Goal: Task Accomplishment & Management: Manage account settings

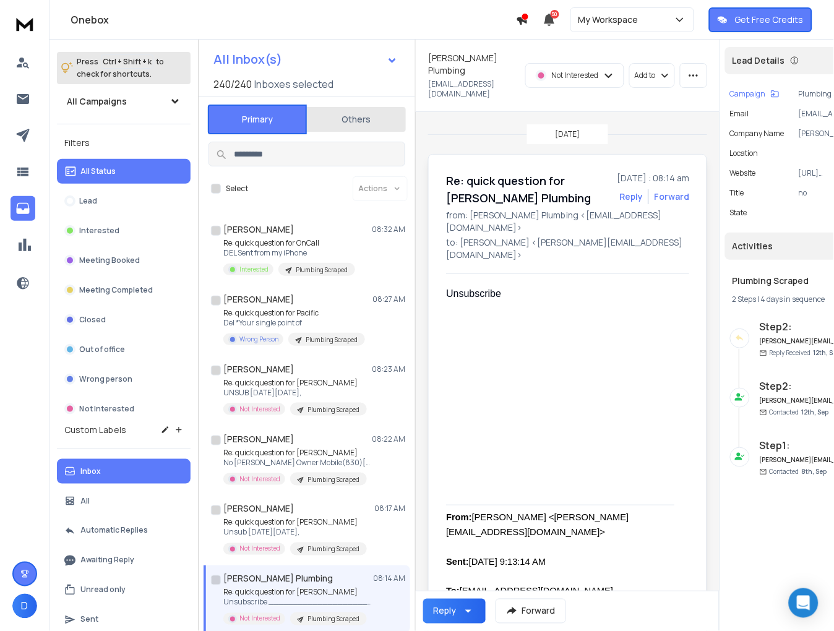
scroll to position [206, 0]
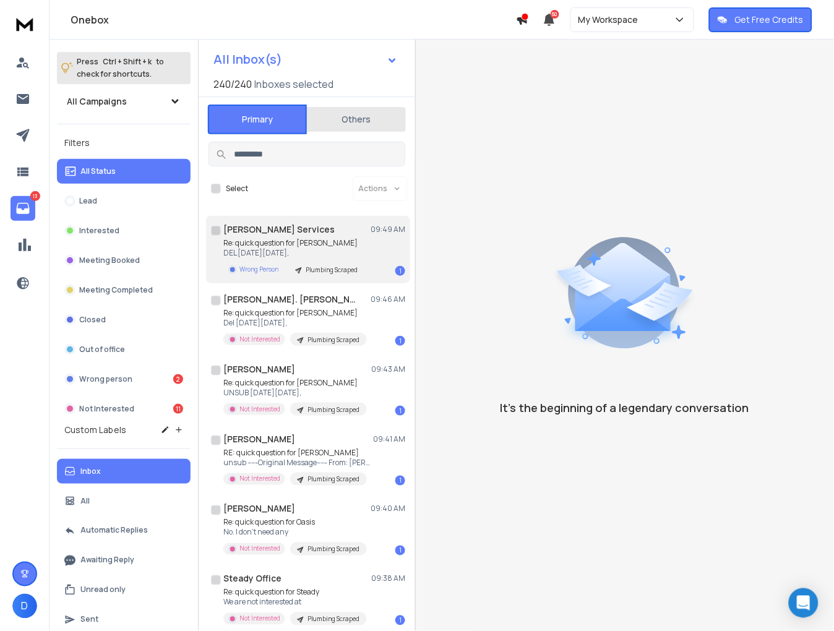
click at [330, 241] on p "Re: quick question for Leinneweber" at bounding box center [294, 243] width 142 height 10
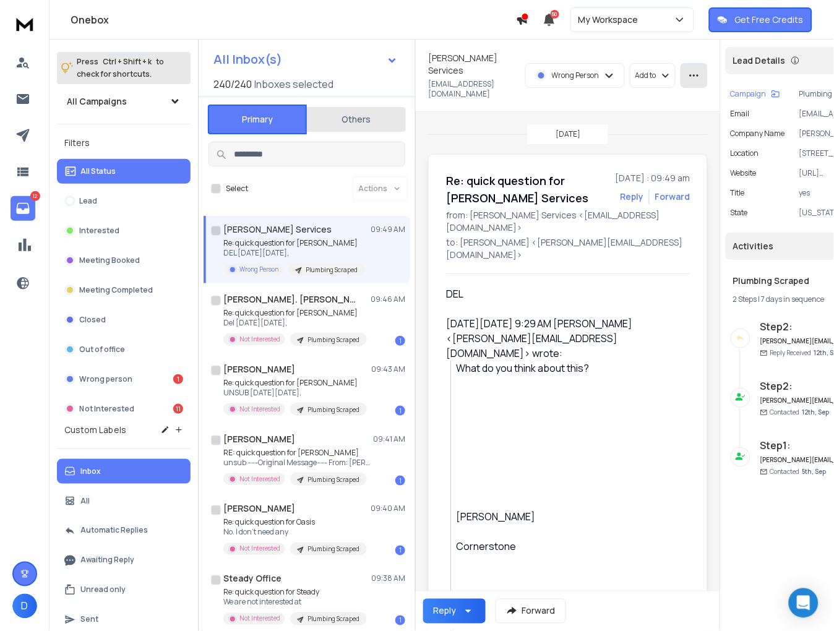
click at [699, 74] on icon "button" at bounding box center [694, 75] width 9 height 2
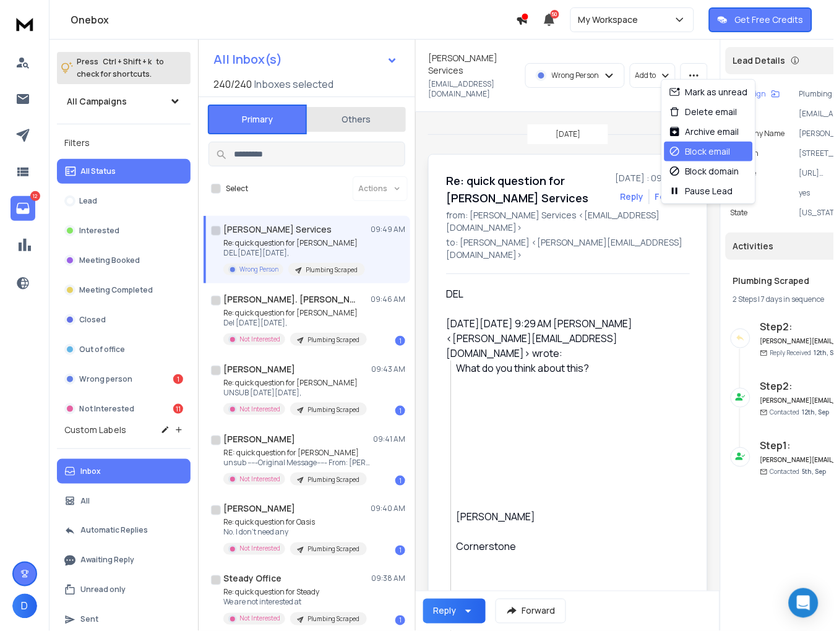
click at [710, 148] on div "Block email" at bounding box center [699, 151] width 61 height 12
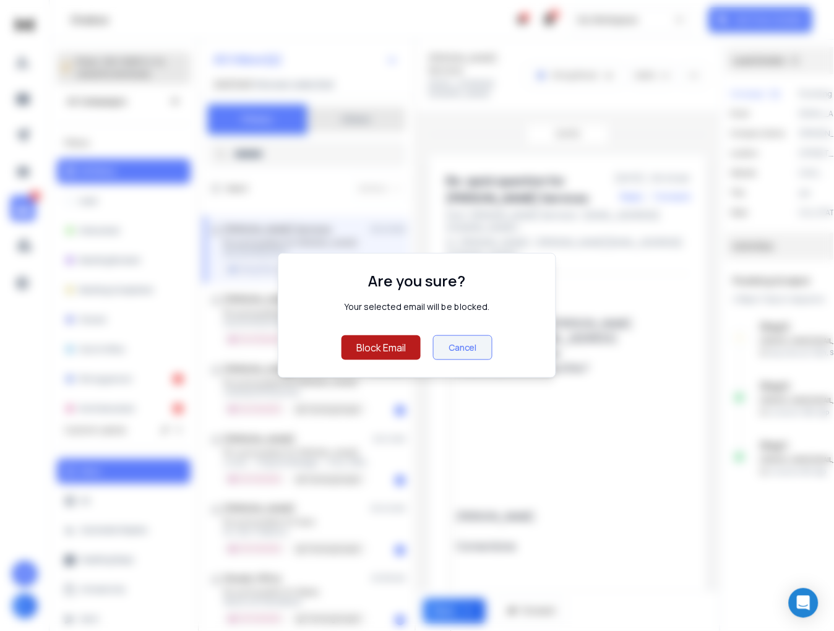
click at [378, 345] on button "Block Email" at bounding box center [380, 347] width 79 height 25
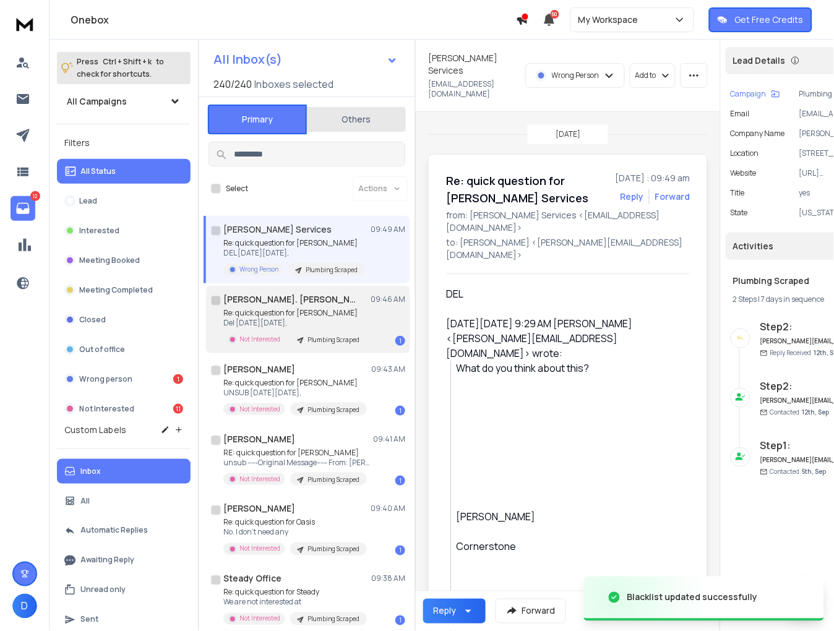
click at [319, 314] on p "Re: quick question for Moe's" at bounding box center [295, 313] width 144 height 10
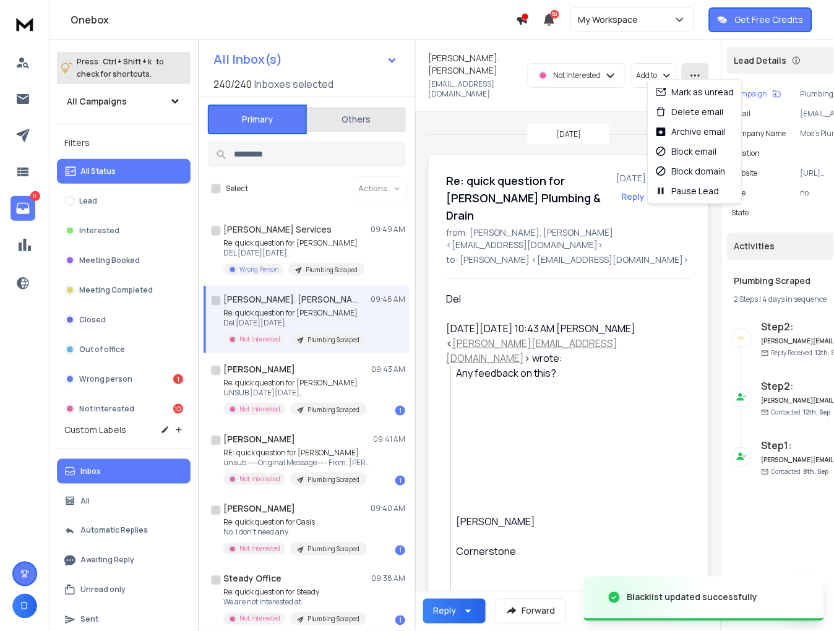
click at [701, 70] on icon "button" at bounding box center [695, 75] width 11 height 11
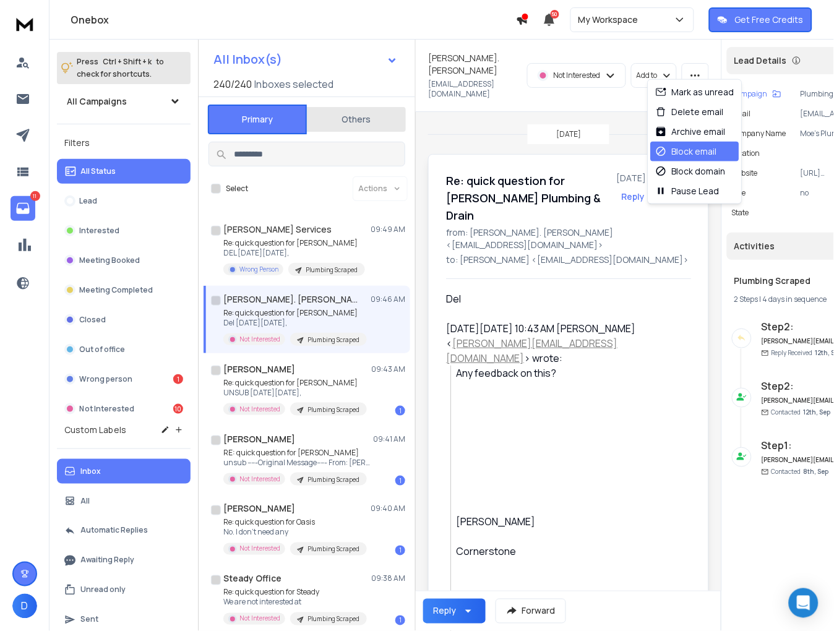
click at [698, 148] on div "Block email" at bounding box center [686, 151] width 61 height 12
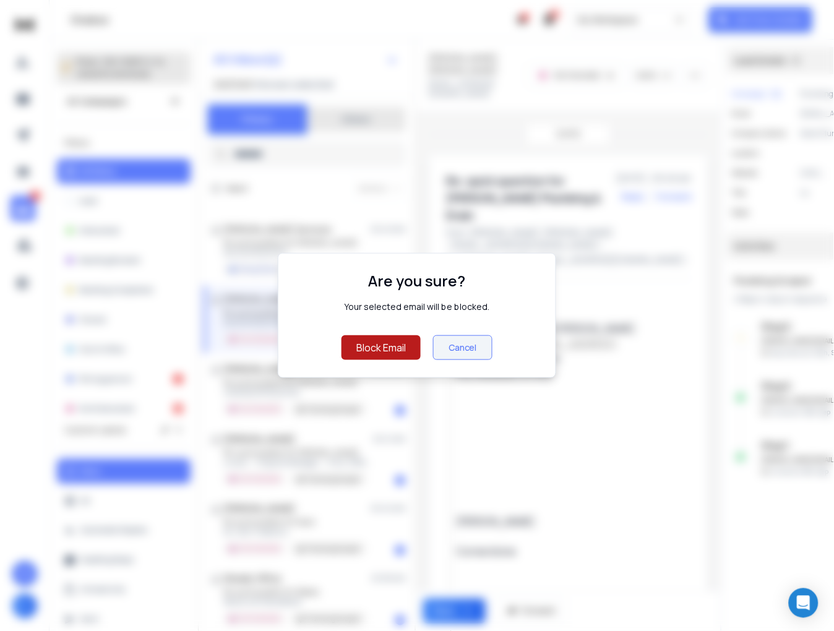
click at [388, 345] on button "Block Email" at bounding box center [380, 347] width 79 height 25
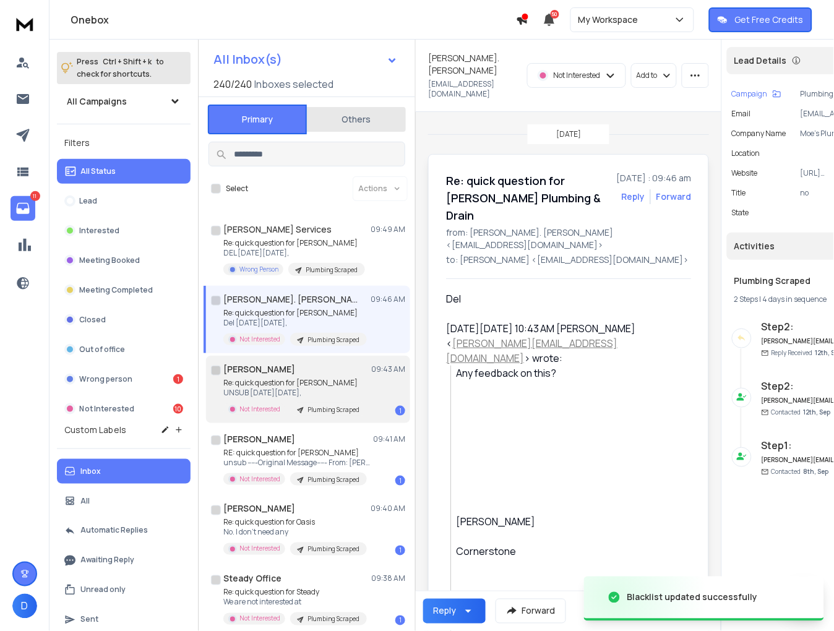
click at [308, 376] on div "David Zuidema 09:43 AM Re: quick question for Zuidema UNSUB On Fri, Sep 12, Not…" at bounding box center [314, 389] width 182 height 53
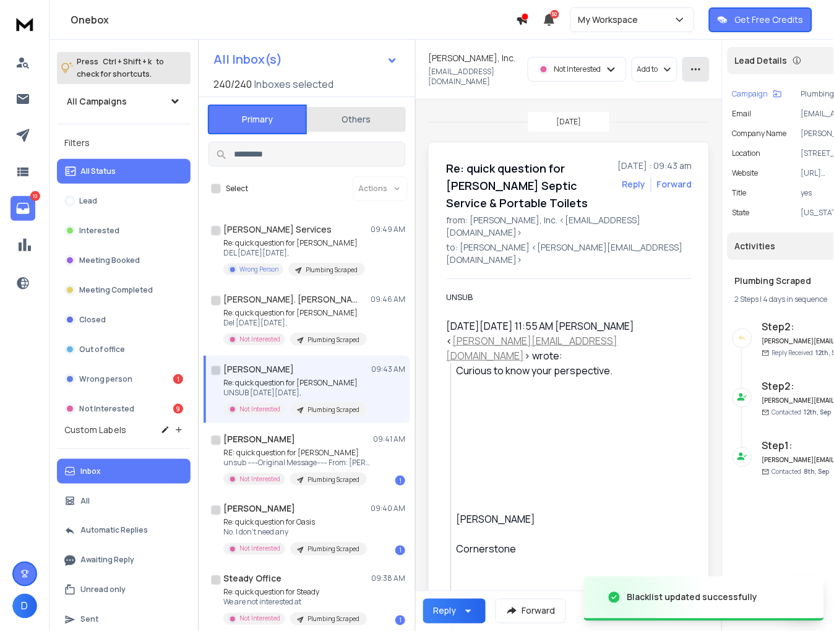
click at [702, 69] on icon "button" at bounding box center [695, 69] width 11 height 11
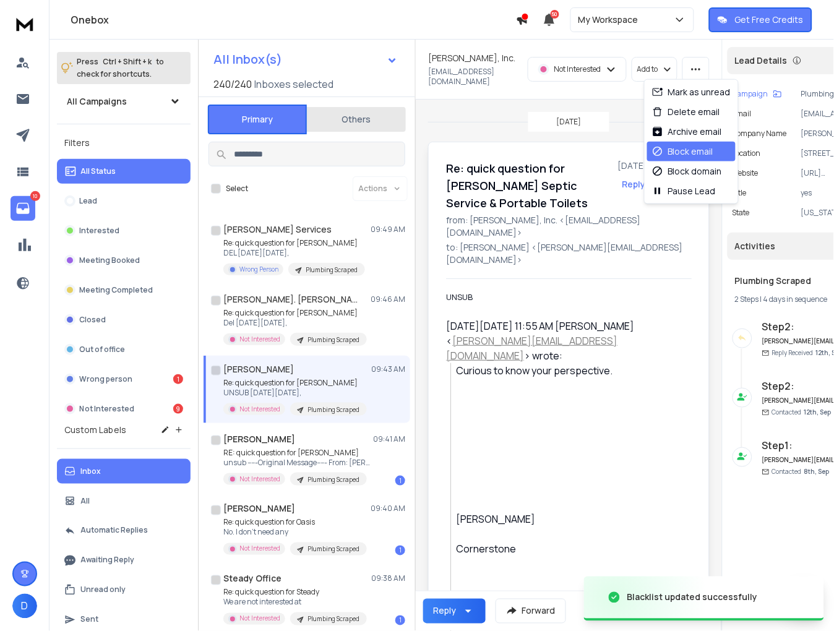
click at [695, 150] on div "Block email" at bounding box center [682, 151] width 61 height 12
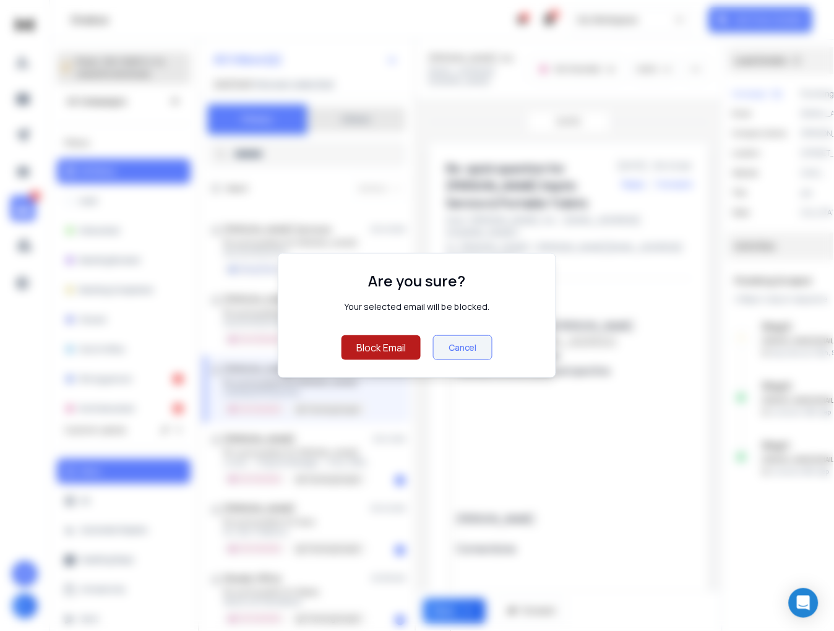
click at [380, 351] on button "Block Email" at bounding box center [380, 347] width 79 height 25
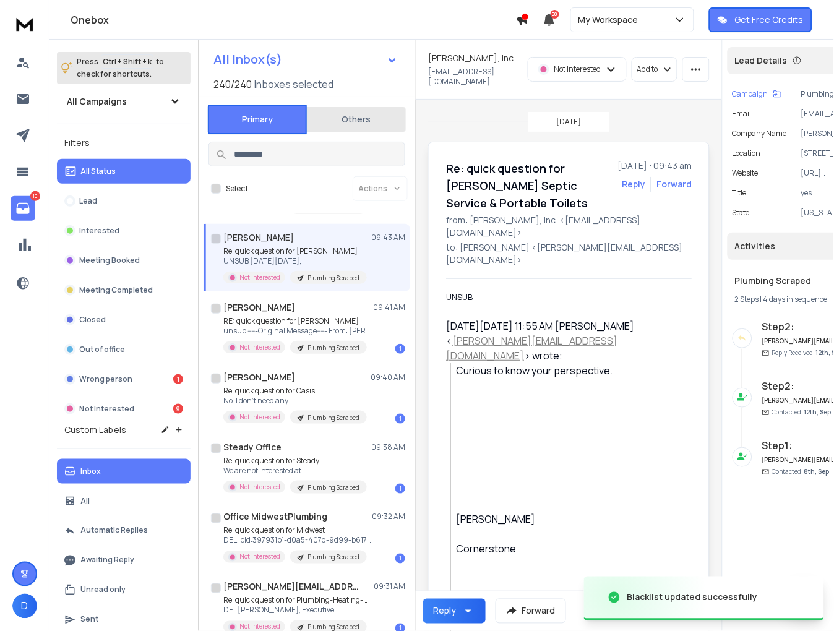
scroll to position [137, 0]
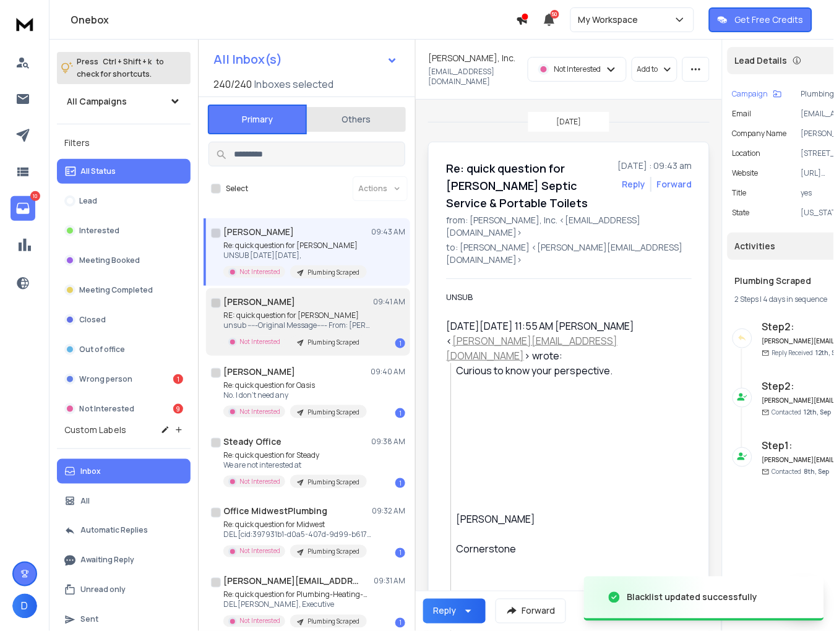
click at [333, 325] on p "unsub -----Original Message----- From: David" at bounding box center [297, 325] width 148 height 10
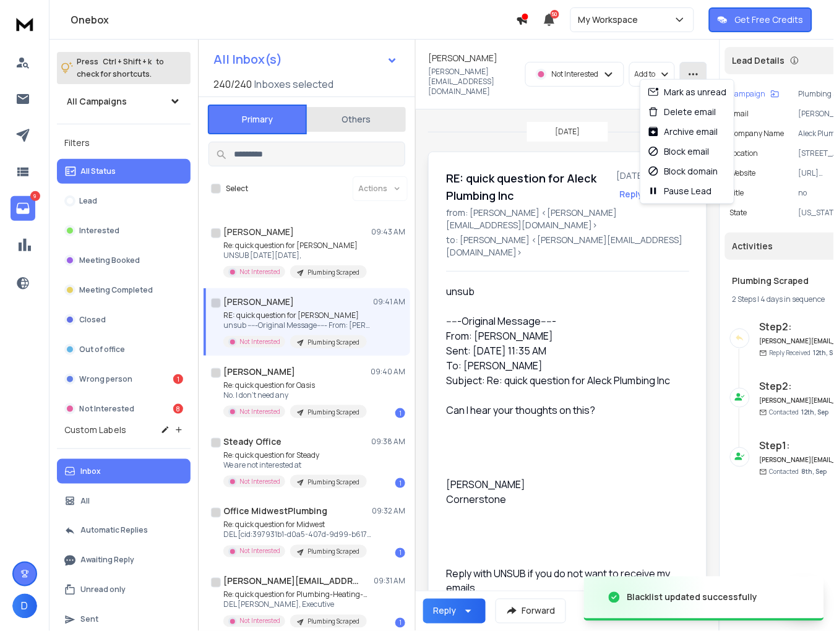
click at [699, 69] on icon "button" at bounding box center [693, 74] width 11 height 11
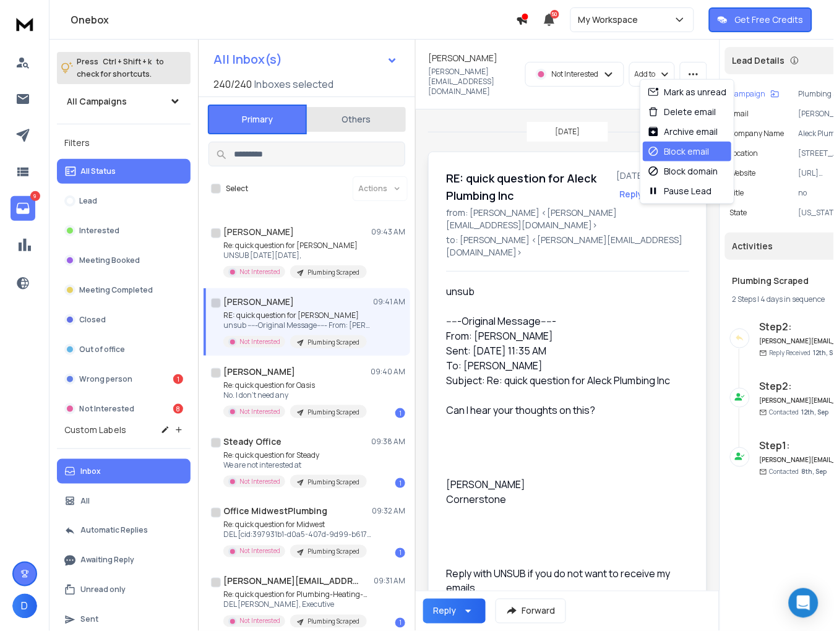
click at [697, 151] on div "Block email" at bounding box center [678, 151] width 61 height 12
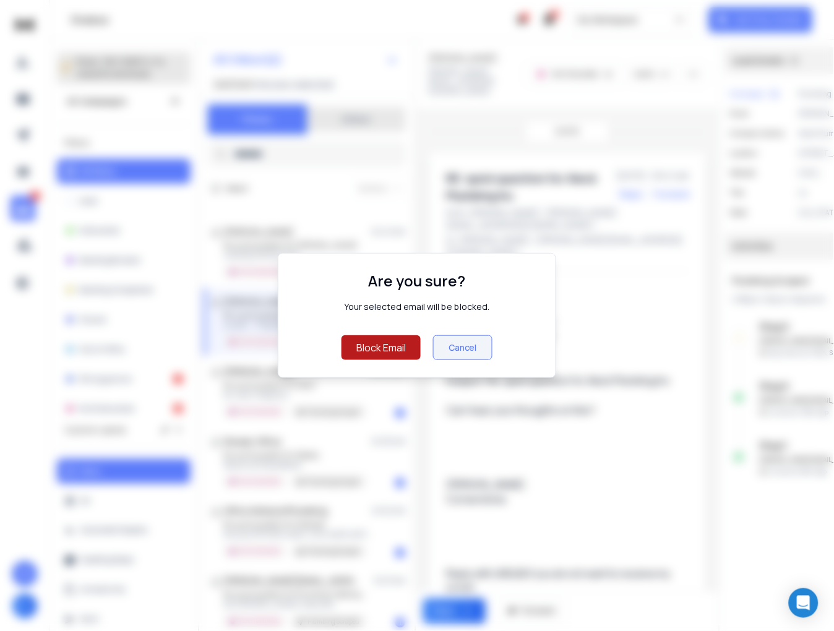
click at [379, 341] on button "Block Email" at bounding box center [380, 347] width 79 height 25
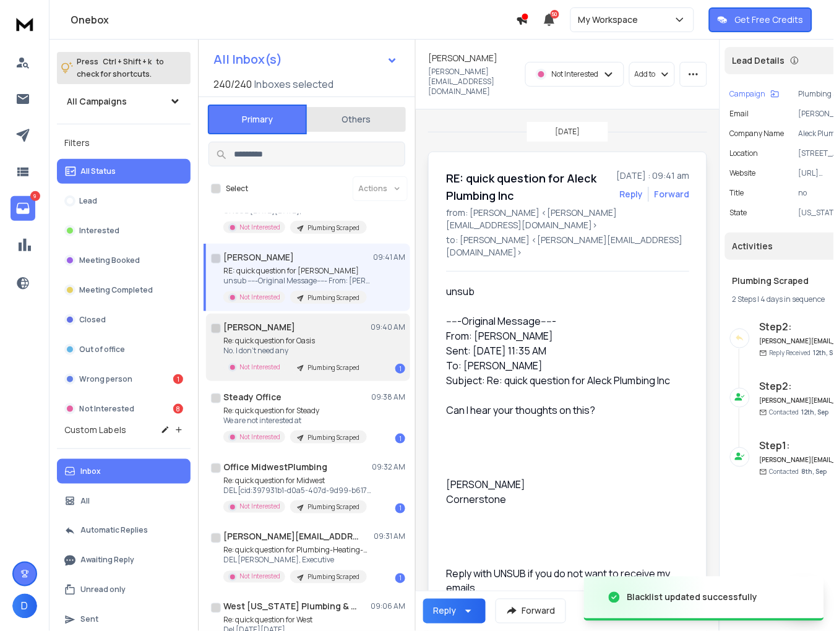
scroll to position [206, 0]
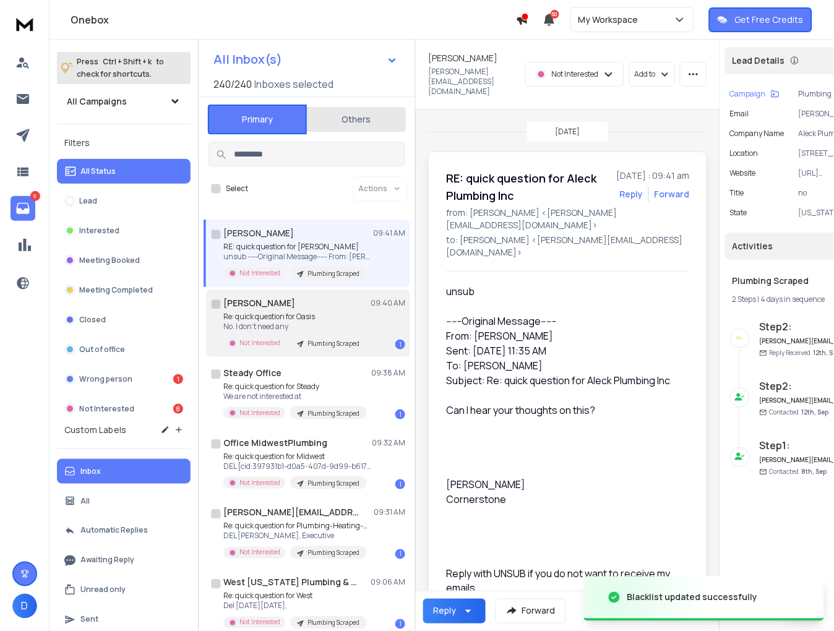
click at [332, 309] on div "Jody Roper 09:40 AM Re: quick question for Oasis No. I don’t need any Not Inter…" at bounding box center [314, 323] width 182 height 53
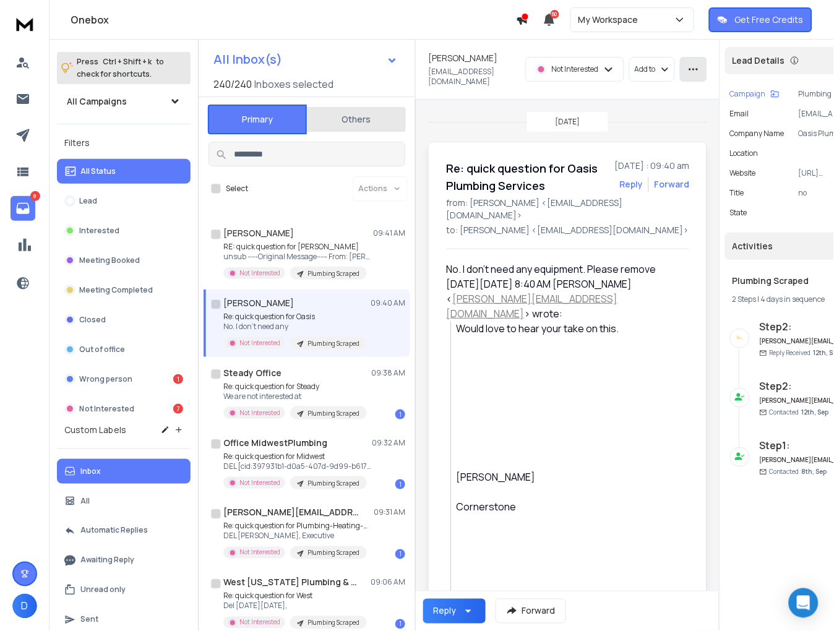
click at [699, 64] on icon "button" at bounding box center [693, 69] width 11 height 11
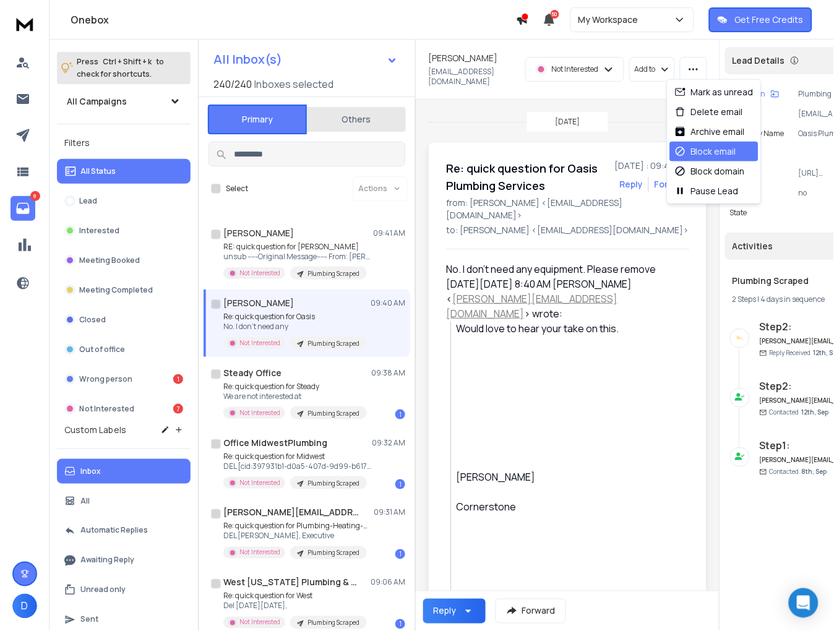
click at [719, 151] on div "Block email" at bounding box center [705, 151] width 61 height 12
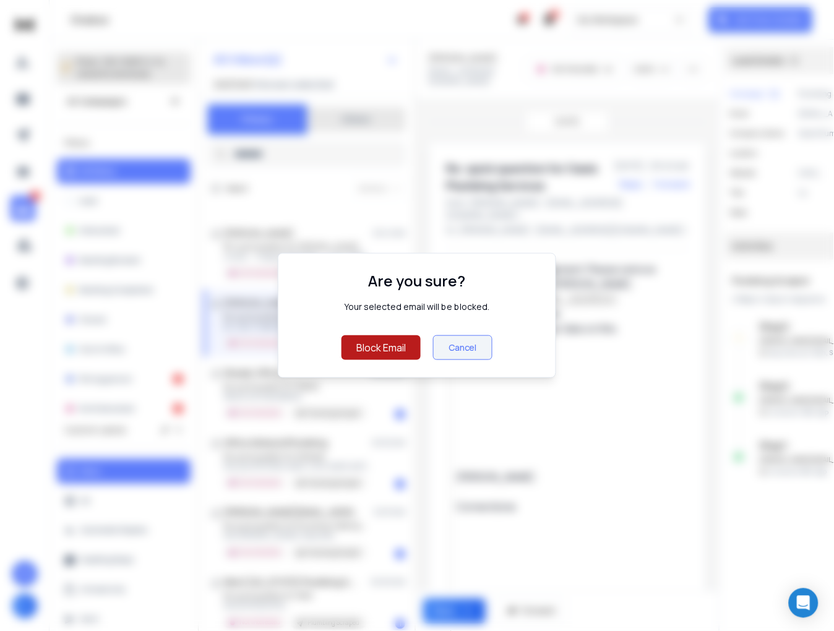
click at [396, 349] on button "Block Email" at bounding box center [380, 347] width 79 height 25
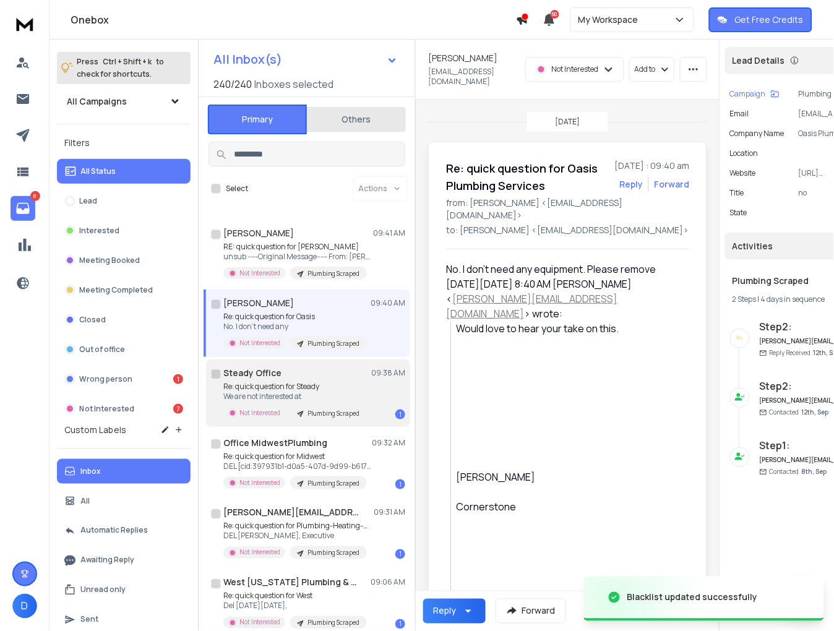
scroll to position [275, 0]
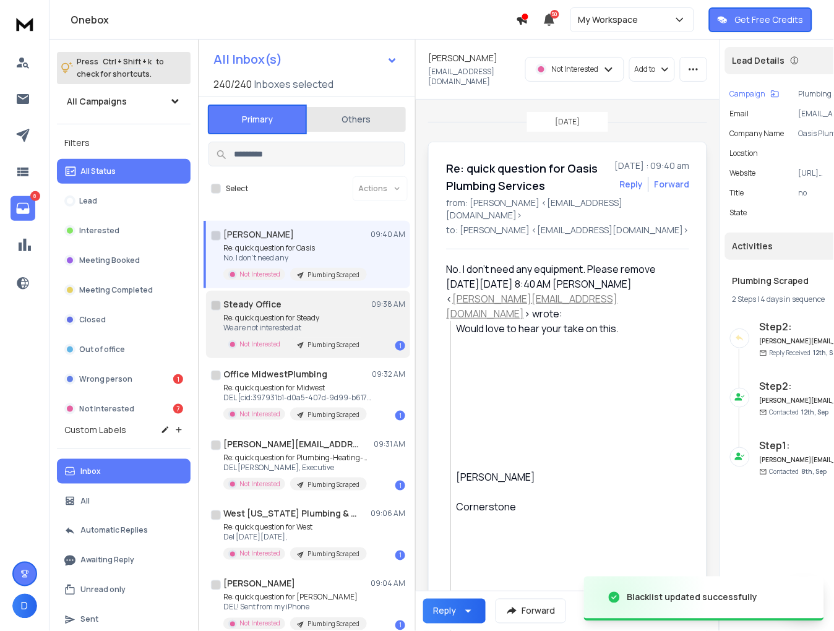
click at [350, 314] on p "Re: quick question for Steady" at bounding box center [295, 318] width 144 height 10
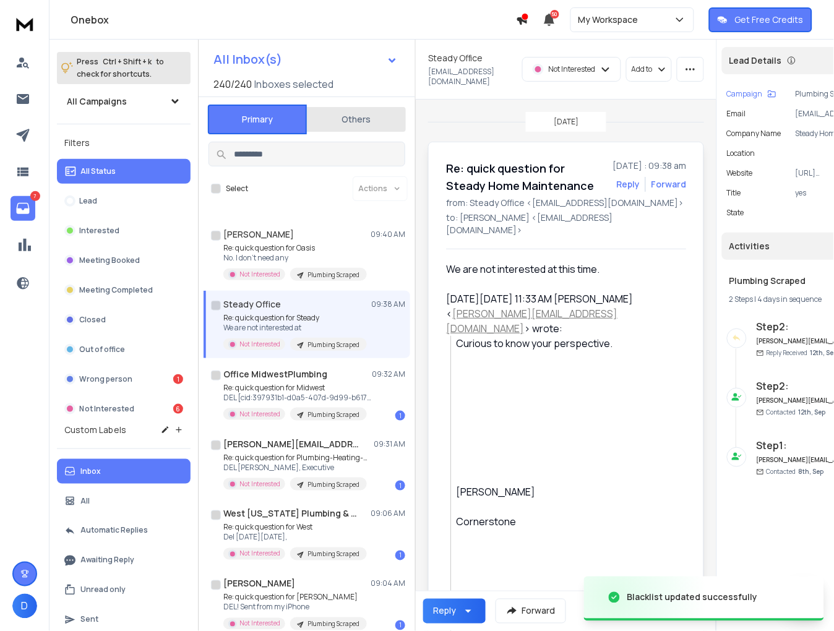
scroll to position [343, 0]
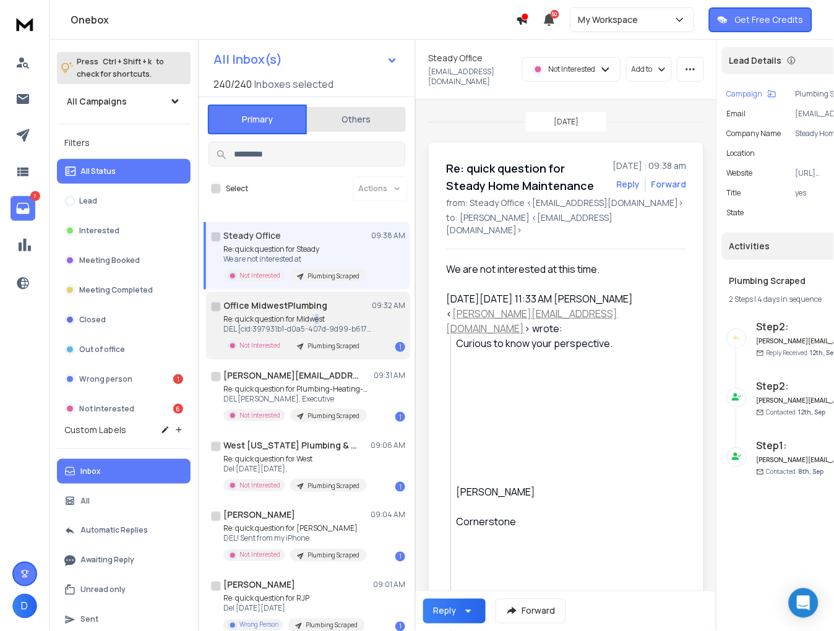
click at [319, 314] on p "Re: quick question for Midwest" at bounding box center [297, 319] width 148 height 10
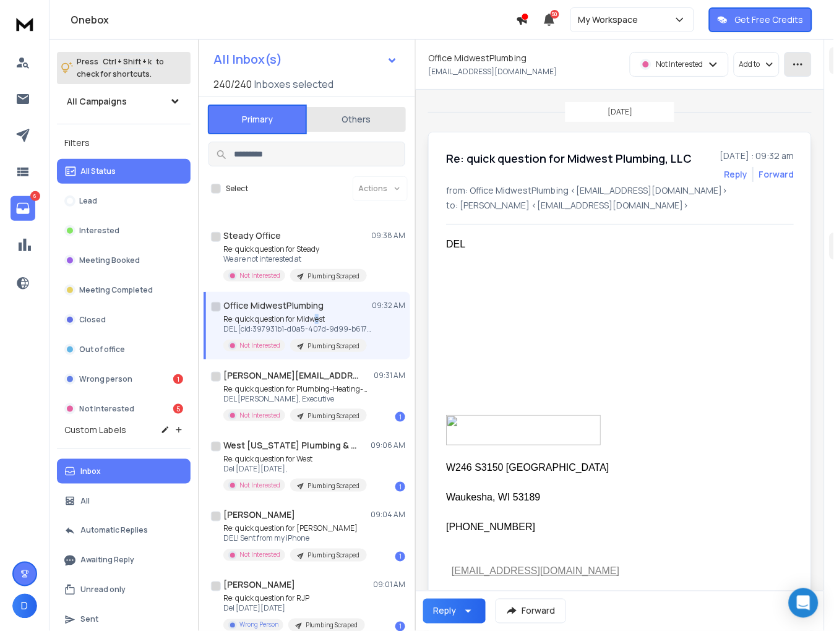
click at [792, 59] on icon "button" at bounding box center [797, 64] width 11 height 11
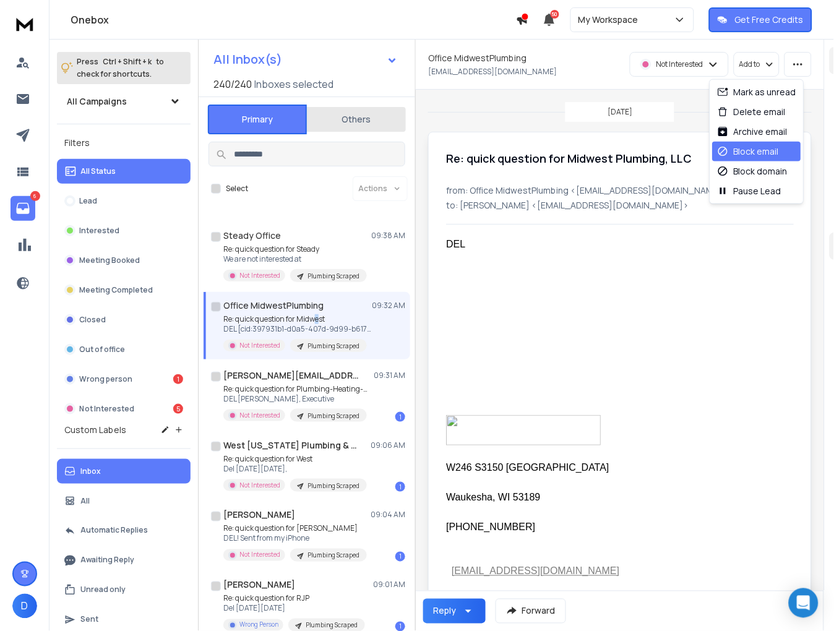
click at [747, 144] on div "Block email" at bounding box center [757, 152] width 88 height 20
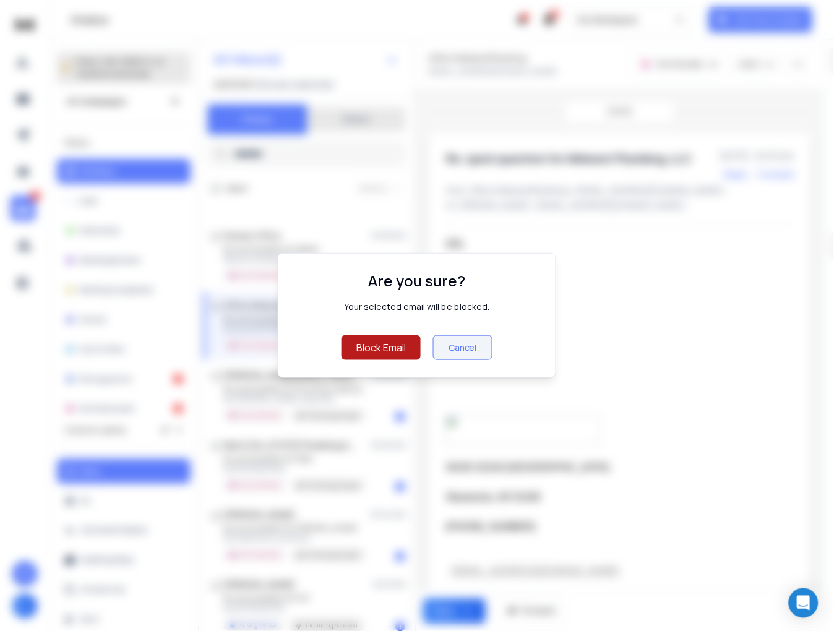
click at [372, 358] on button "Block Email" at bounding box center [380, 347] width 79 height 25
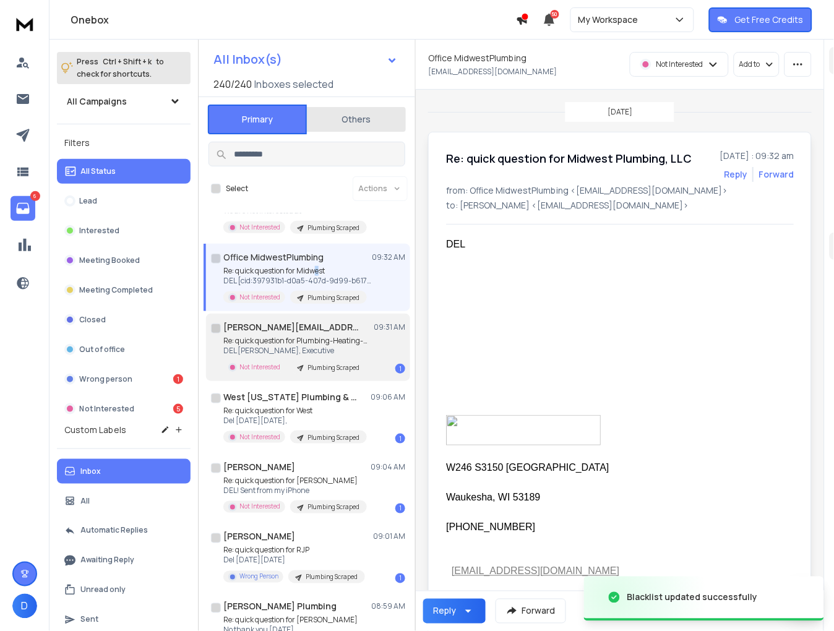
scroll to position [412, 0]
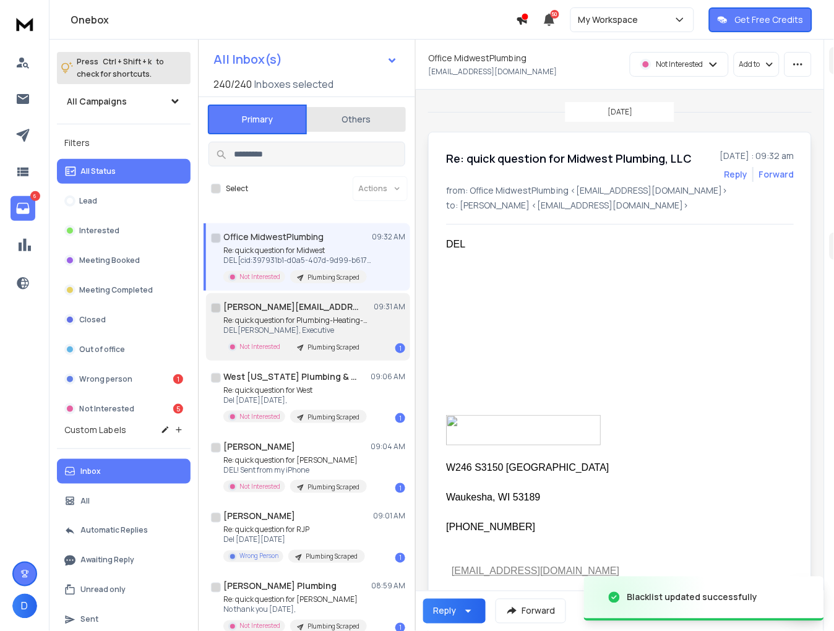
click at [335, 322] on p "Re: quick question for Plumbing-Heating-Cooling" at bounding box center [297, 321] width 148 height 10
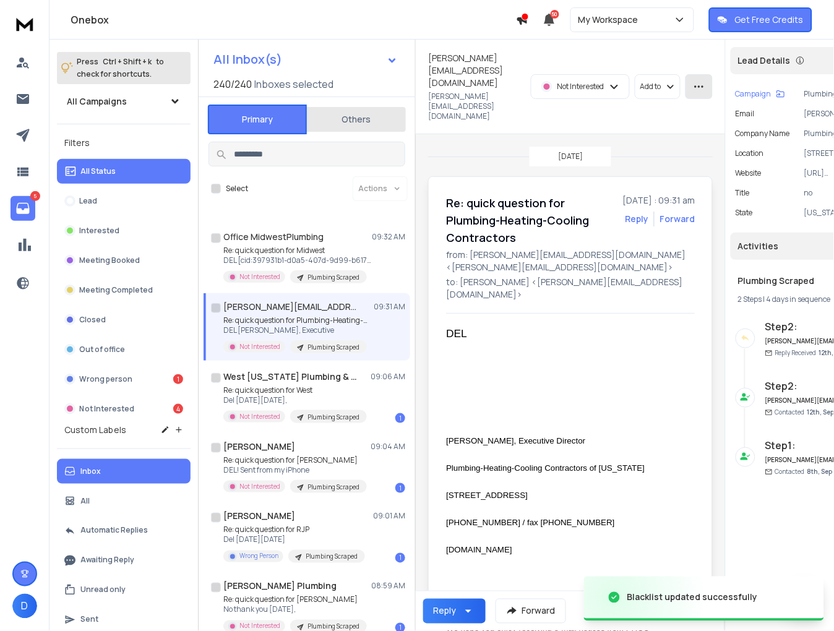
click at [705, 81] on icon "button" at bounding box center [698, 86] width 11 height 11
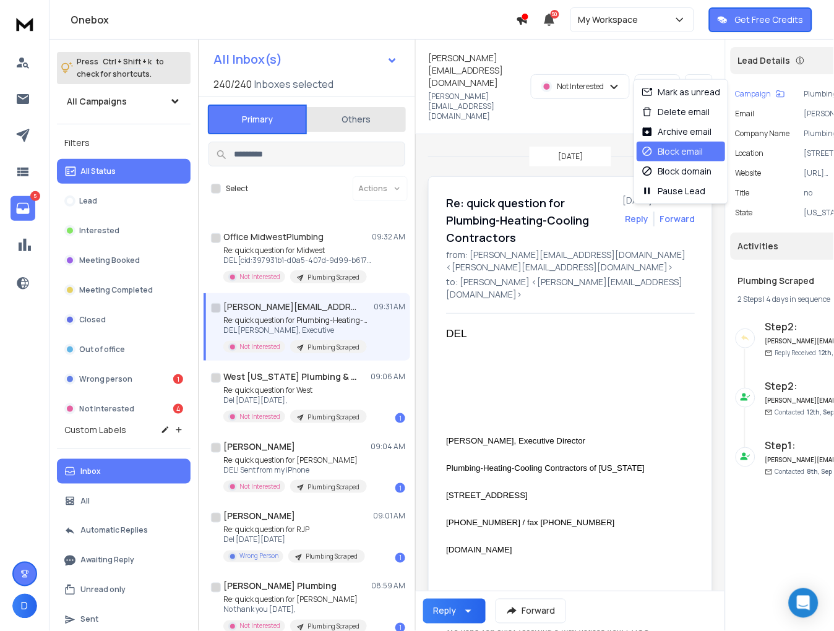
click at [692, 151] on div "Block email" at bounding box center [672, 151] width 61 height 12
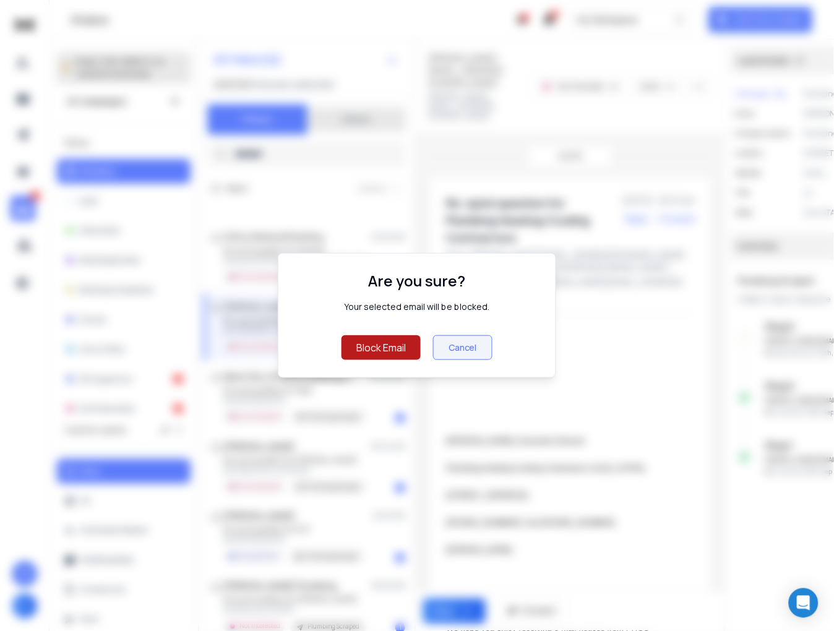
click at [393, 345] on button "Block Email" at bounding box center [380, 347] width 79 height 25
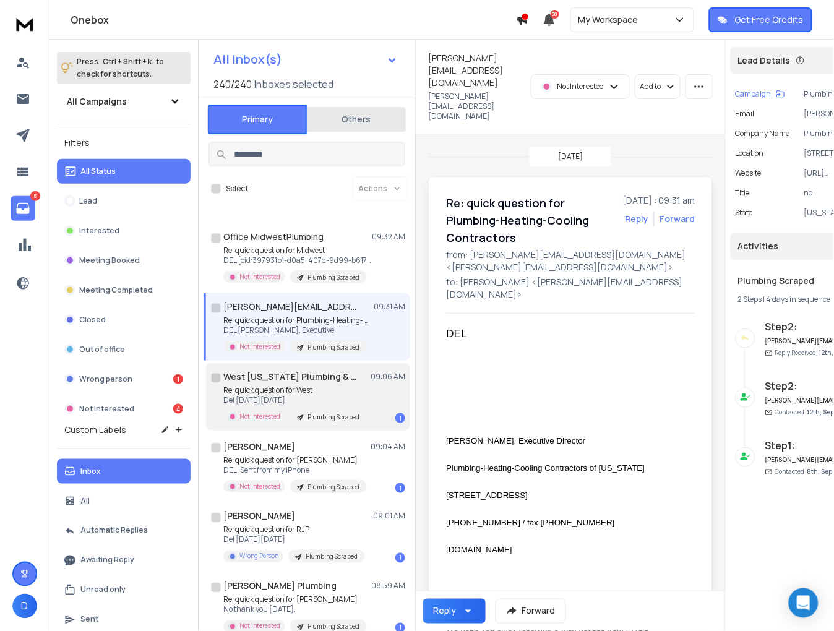
click at [338, 390] on p "Re: quick question for West" at bounding box center [295, 390] width 144 height 10
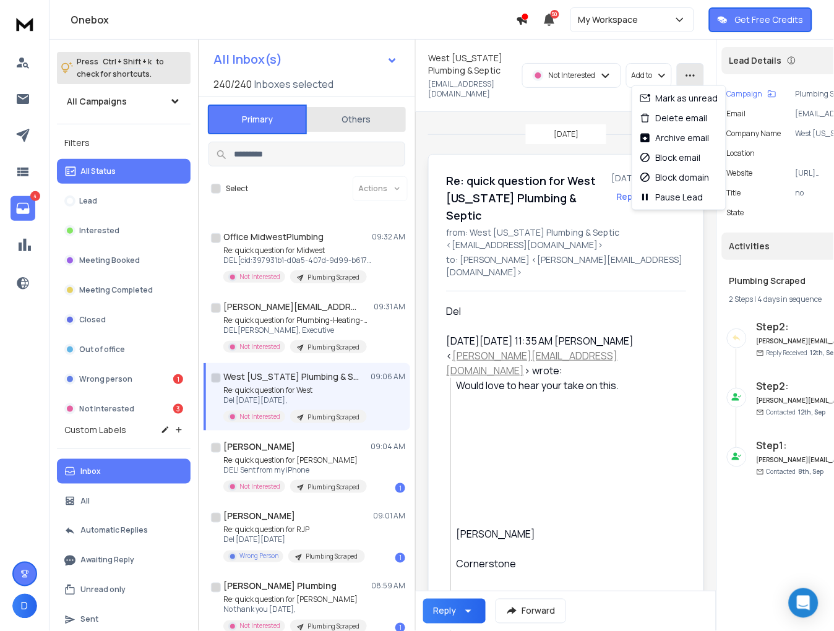
click at [696, 72] on icon "button" at bounding box center [690, 75] width 11 height 11
click at [685, 155] on div "Block email" at bounding box center [670, 158] width 61 height 12
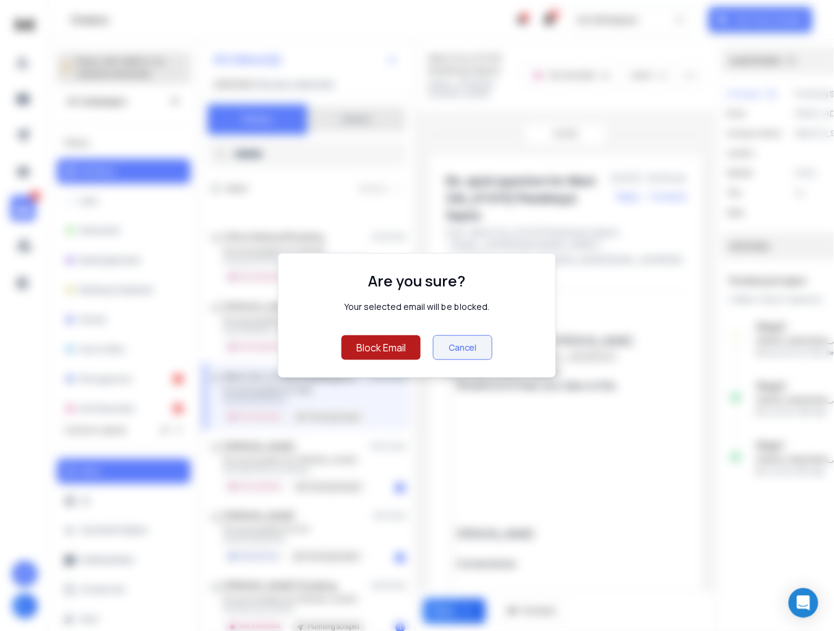
click at [401, 343] on button "Block Email" at bounding box center [380, 347] width 79 height 25
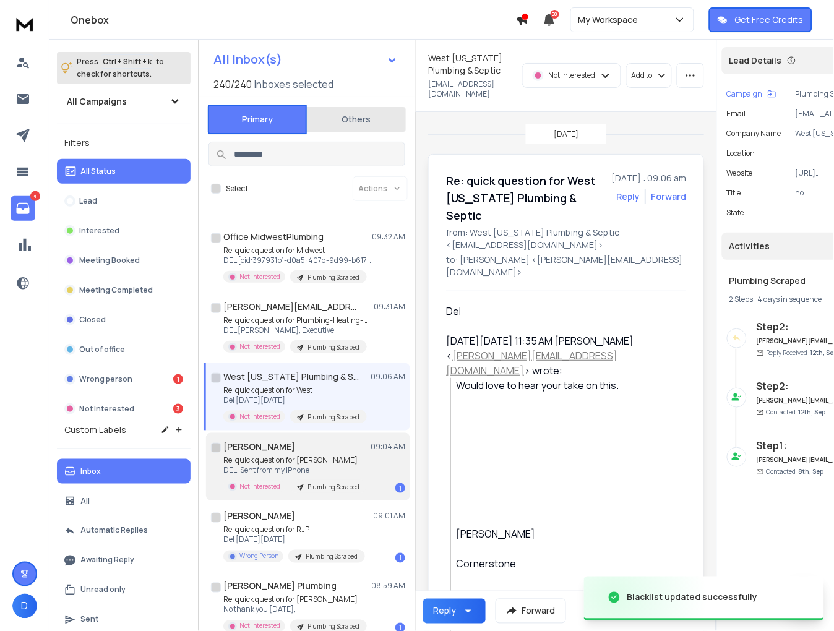
click at [353, 453] on div "Peter Norgren 09:04 AM Re: quick question for Norgren DEL! Sent from my iPhone …" at bounding box center [314, 466] width 182 height 53
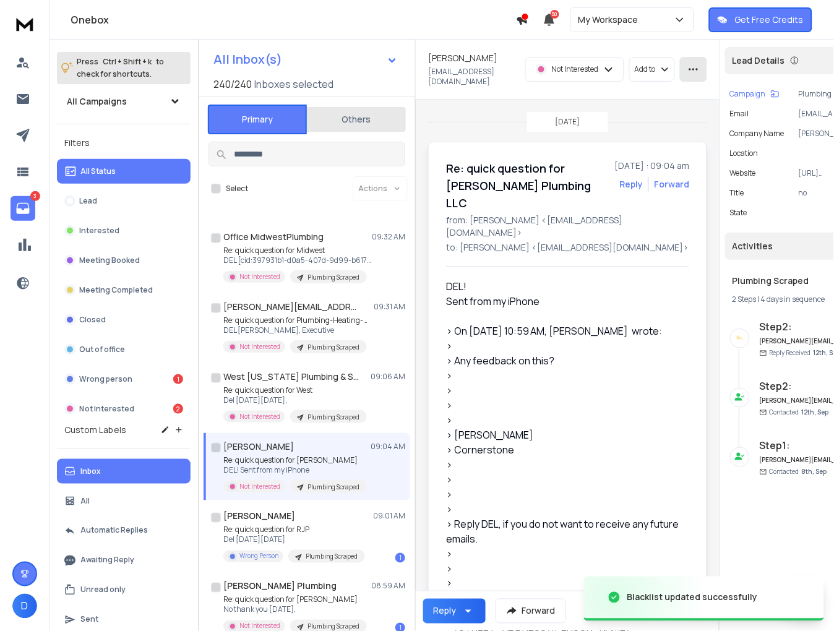
click at [699, 66] on icon "button" at bounding box center [693, 69] width 11 height 11
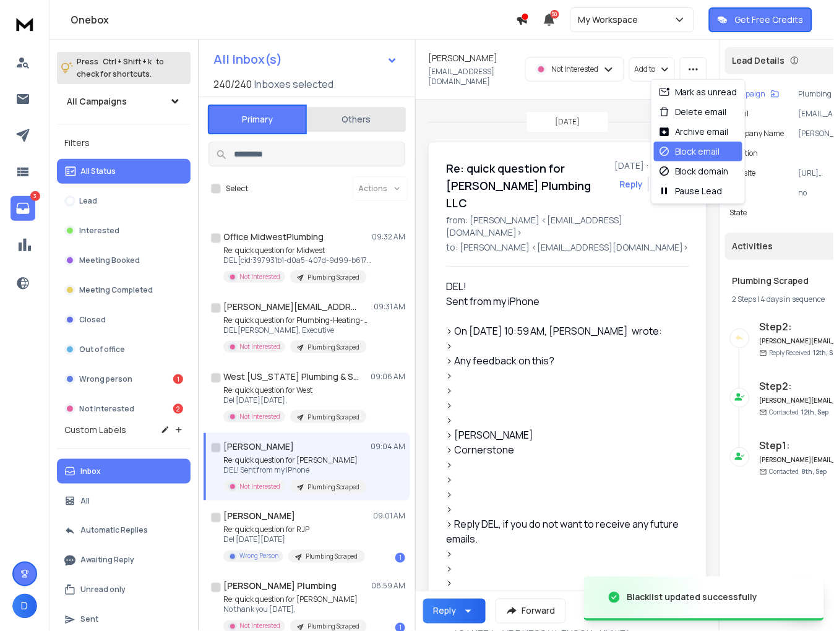
click at [697, 152] on div "Block email" at bounding box center [689, 151] width 61 height 12
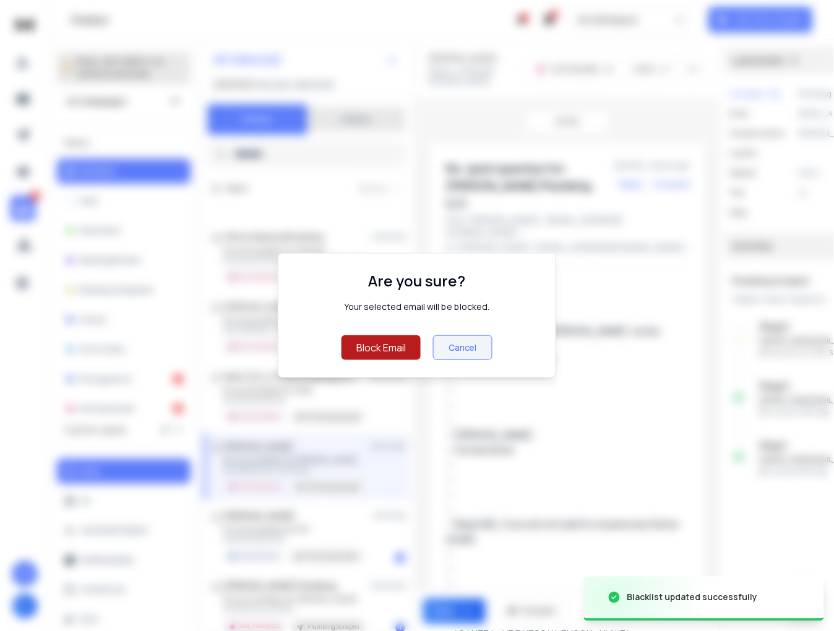
click at [387, 343] on button "Block Email" at bounding box center [380, 347] width 79 height 25
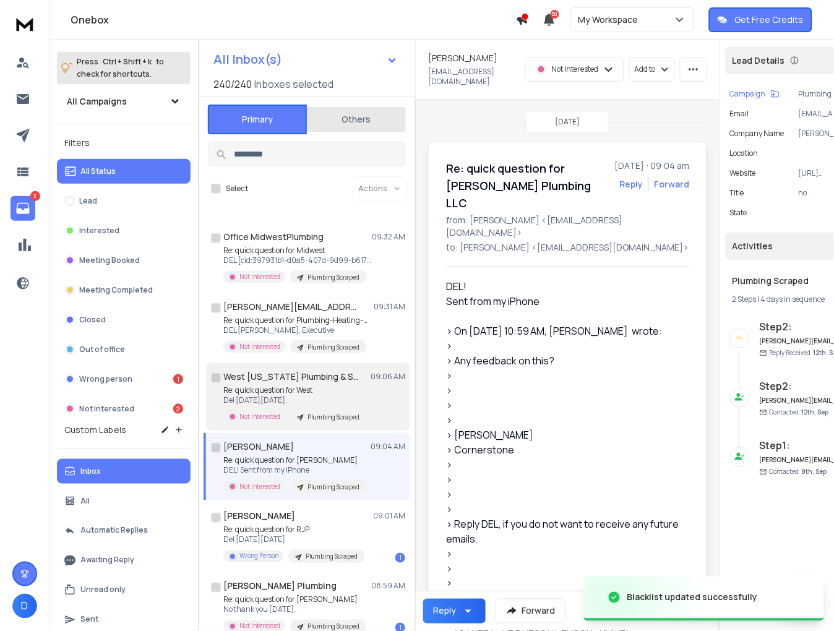
scroll to position [481, 0]
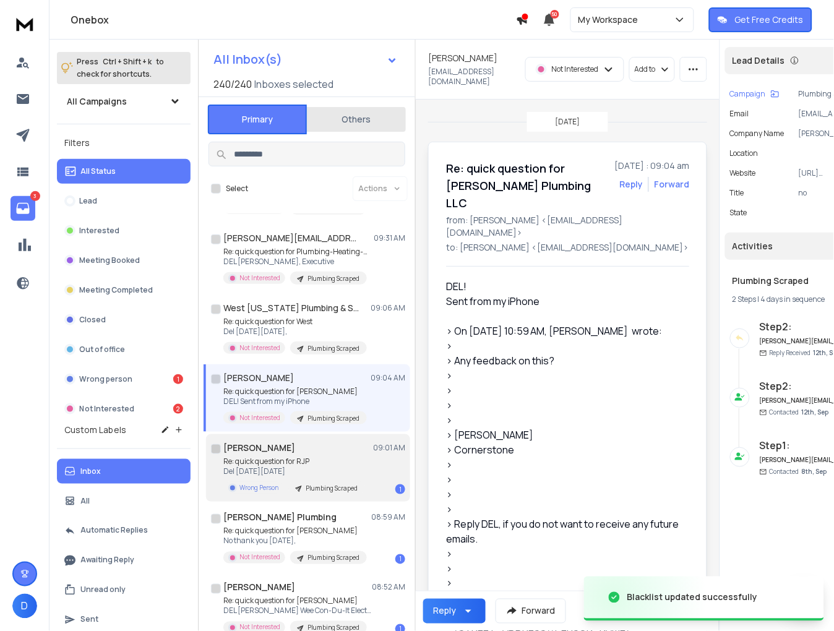
click at [283, 450] on div "Rick Powers 09:01 AM" at bounding box center [314, 448] width 182 height 12
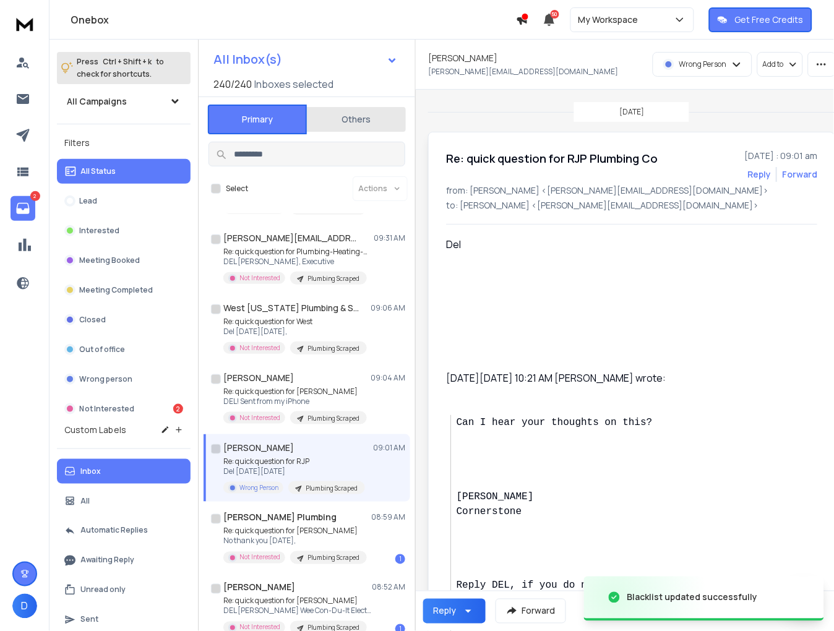
scroll to position [549, 0]
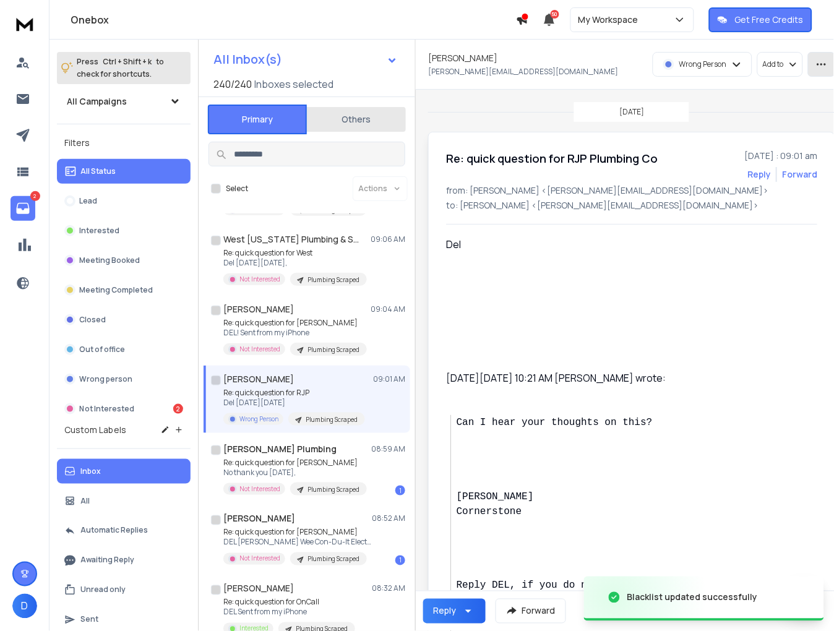
click at [818, 69] on button "button" at bounding box center [821, 64] width 27 height 25
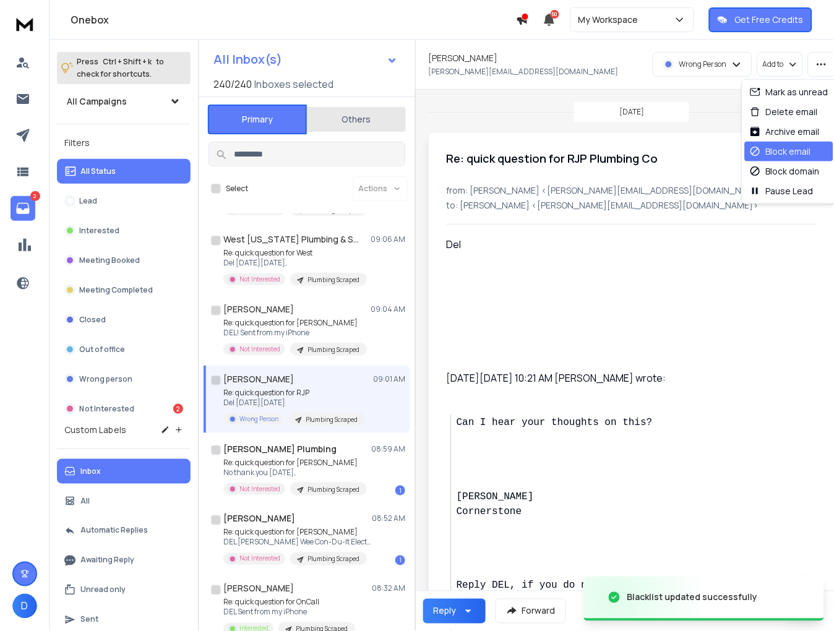
click at [778, 152] on div "Block email" at bounding box center [780, 151] width 61 height 12
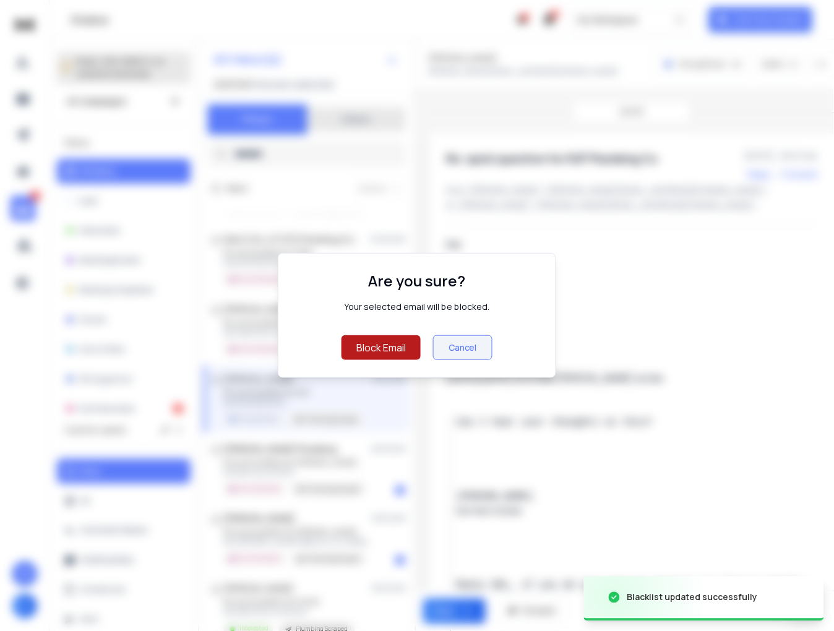
click at [388, 347] on button "Block Email" at bounding box center [380, 347] width 79 height 25
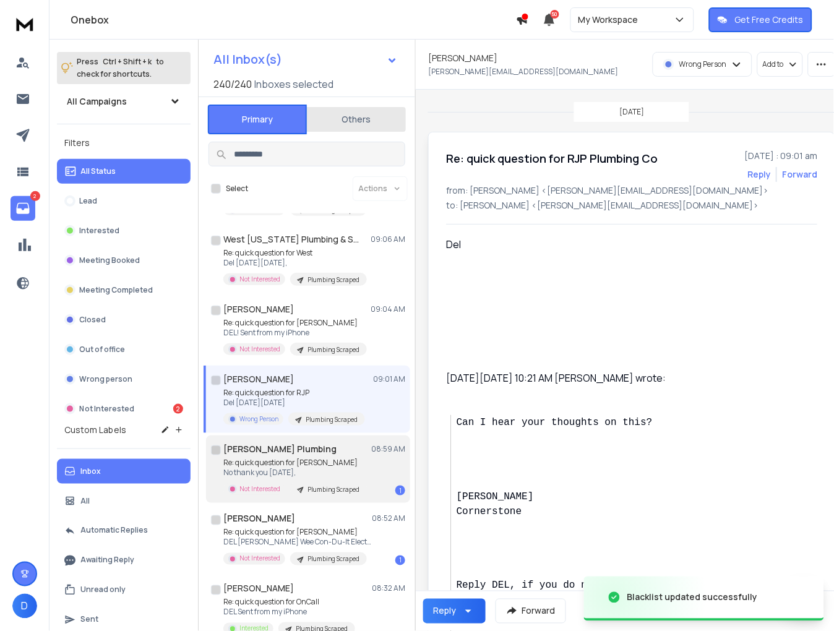
click at [304, 453] on h1 "Mickelson Plumbing" at bounding box center [279, 449] width 113 height 12
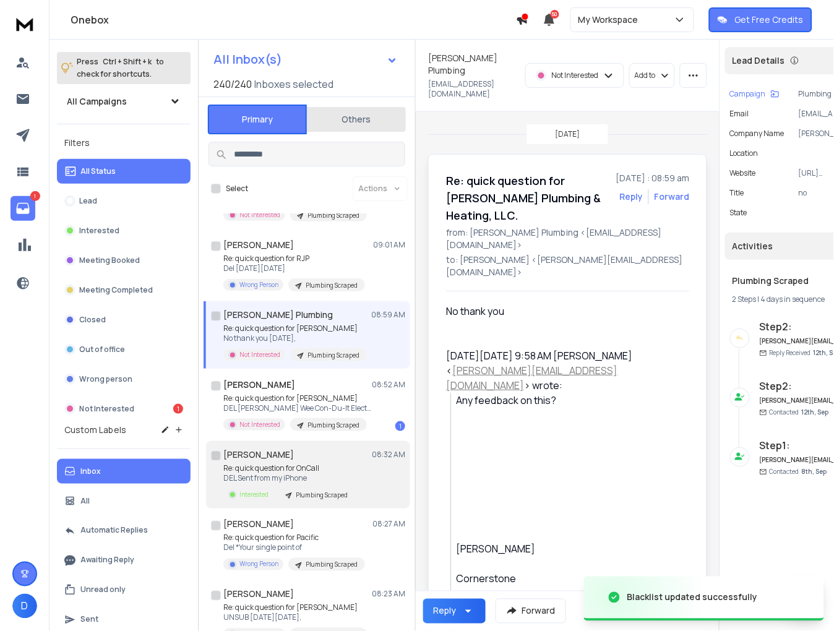
scroll to position [687, 0]
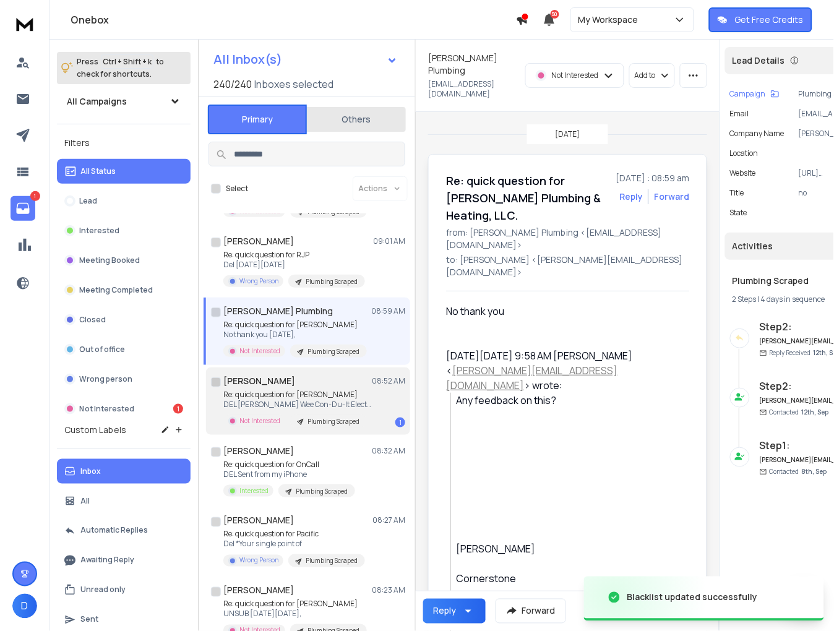
click at [293, 400] on p "DEL Wilbanks Wee Con-Du-It Electric," at bounding box center [297, 405] width 148 height 10
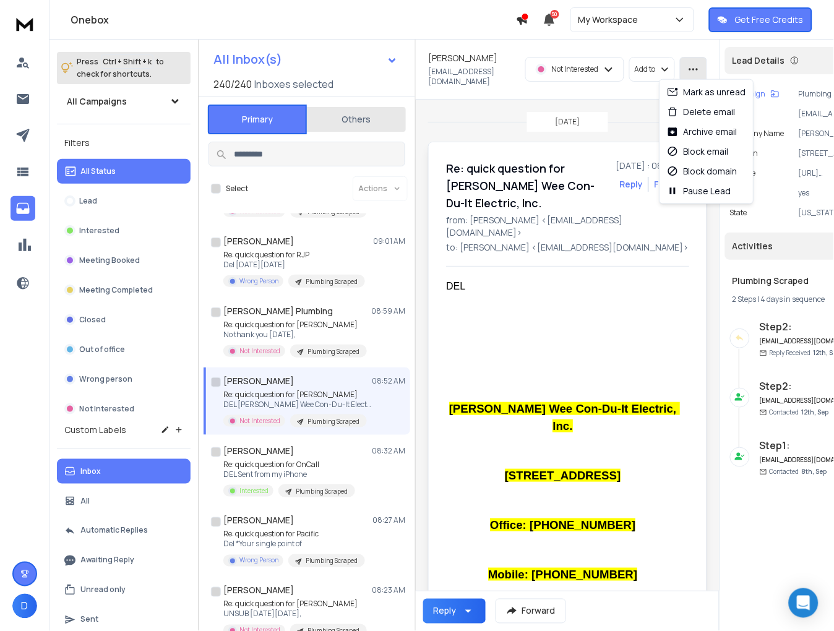
click at [699, 66] on icon "button" at bounding box center [693, 69] width 11 height 11
click at [714, 145] on div "Block email" at bounding box center [698, 151] width 61 height 12
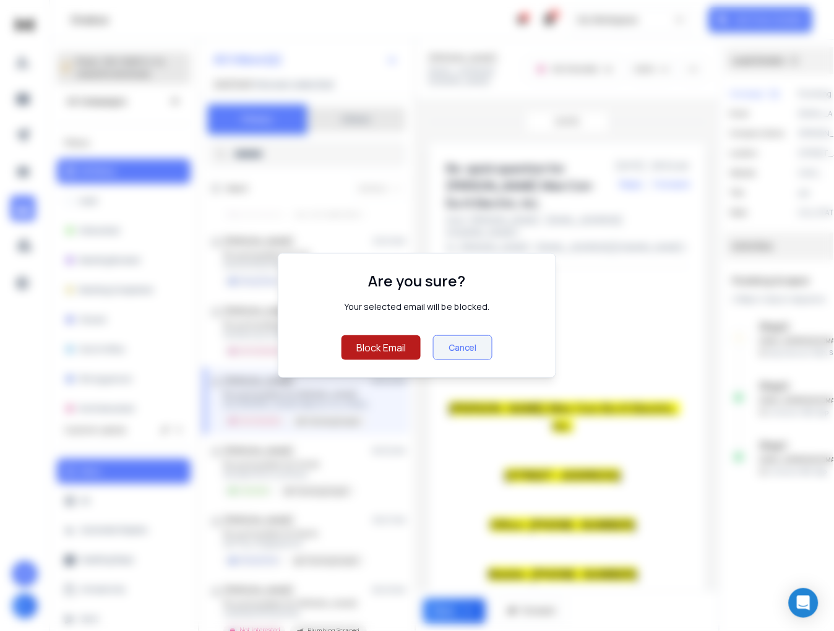
click at [378, 349] on button "Block Email" at bounding box center [380, 347] width 79 height 25
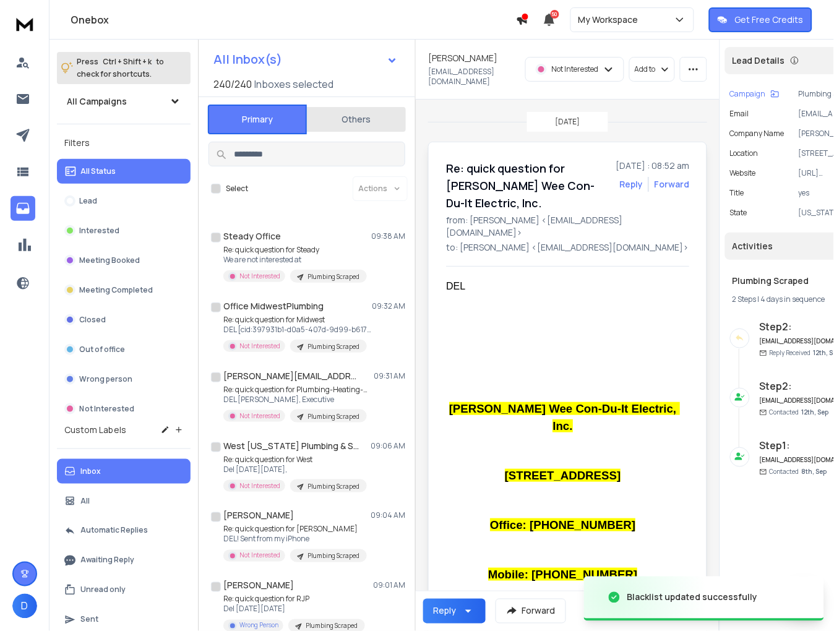
scroll to position [0, 0]
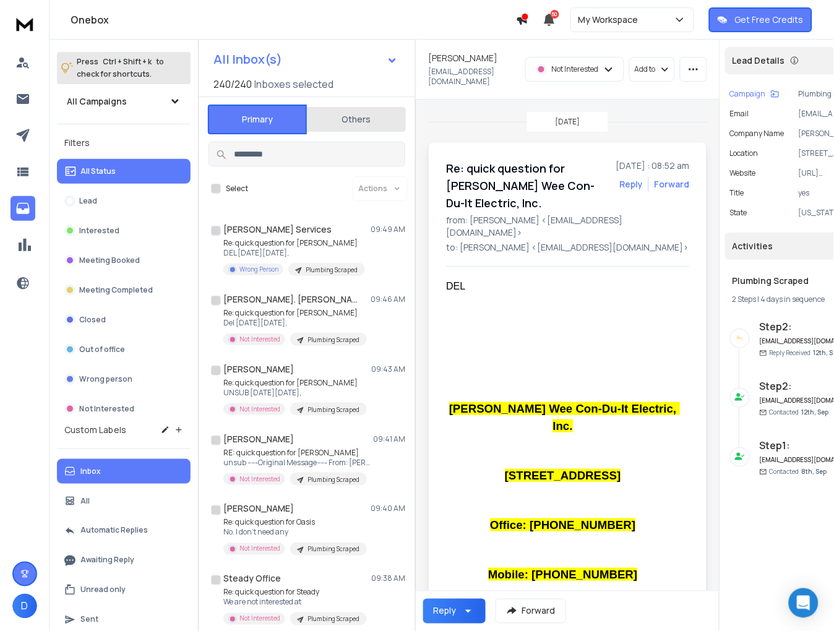
click at [533, 339] on div at bounding box center [562, 346] width 233 height 45
click at [103, 168] on p "All Status" at bounding box center [97, 171] width 35 height 10
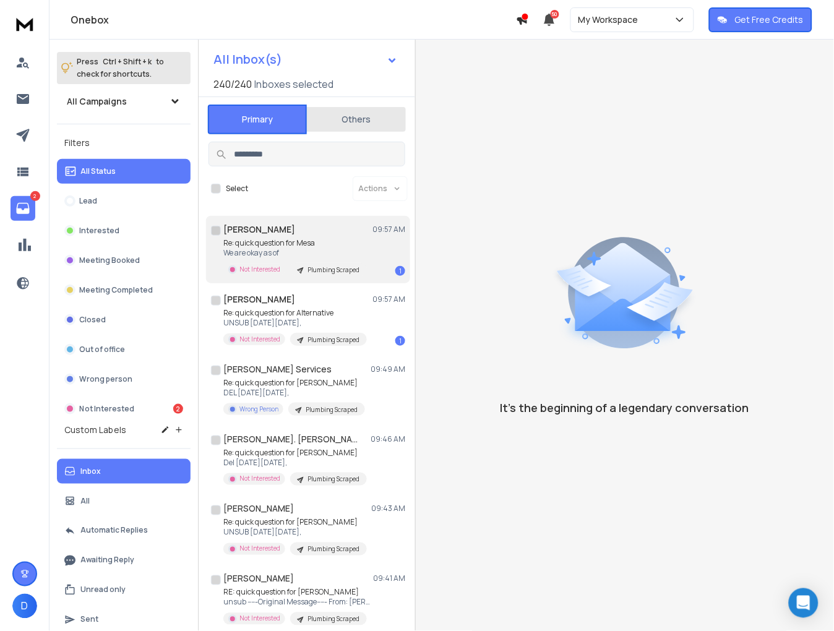
click at [317, 236] on div "Clayton Hansen 09:57 AM Re: quick question for Mesa We are okay as of Not Inter…" at bounding box center [314, 249] width 182 height 53
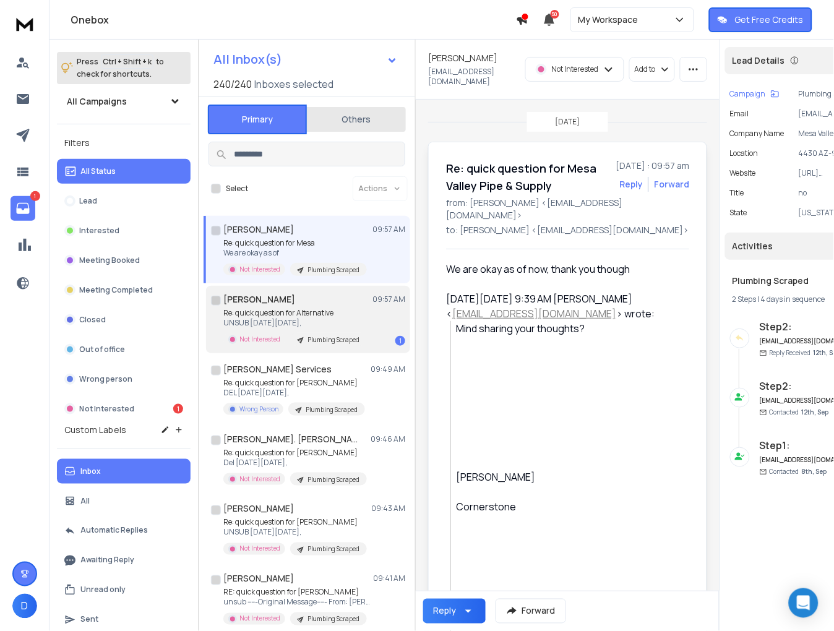
click at [332, 298] on div "Ryan Oberg 09:57 AM" at bounding box center [314, 299] width 182 height 12
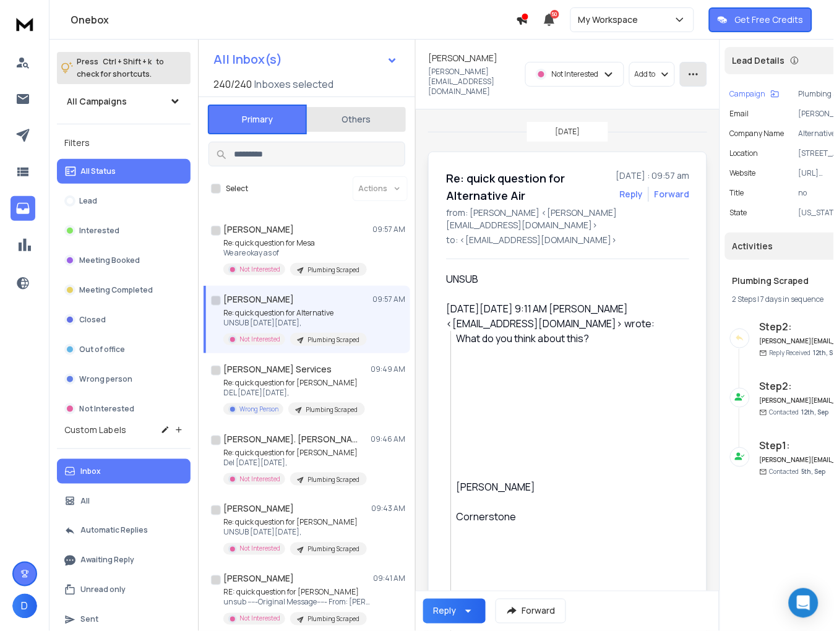
click at [699, 69] on icon "button" at bounding box center [693, 74] width 11 height 11
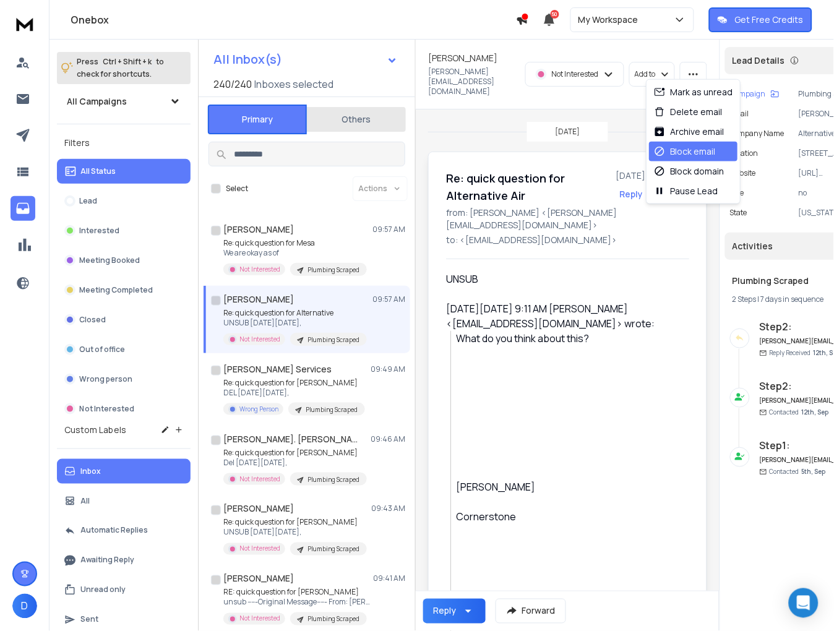
click at [706, 155] on div "Block email" at bounding box center [684, 151] width 61 height 12
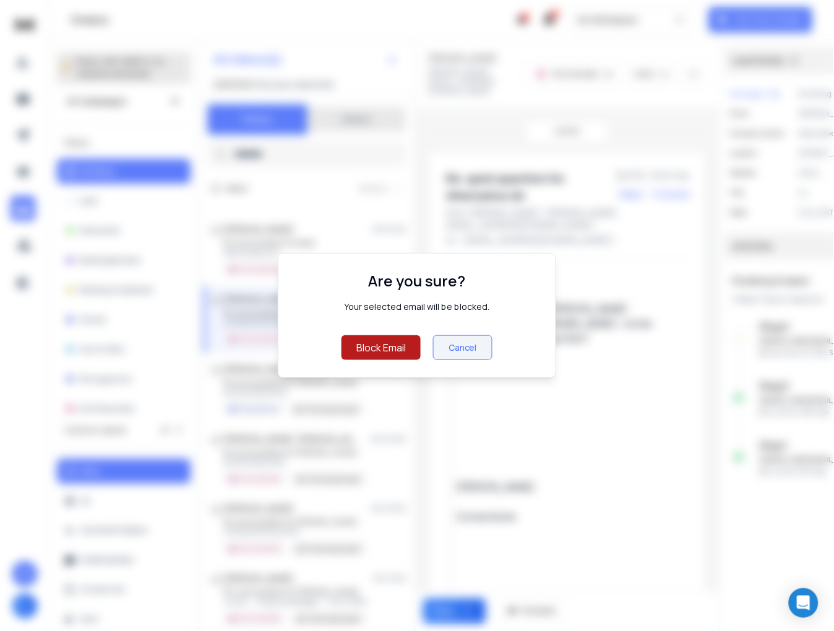
drag, startPoint x: 396, startPoint y: 348, endPoint x: 648, endPoint y: 346, distance: 251.8
click at [397, 348] on button "Block Email" at bounding box center [380, 347] width 79 height 25
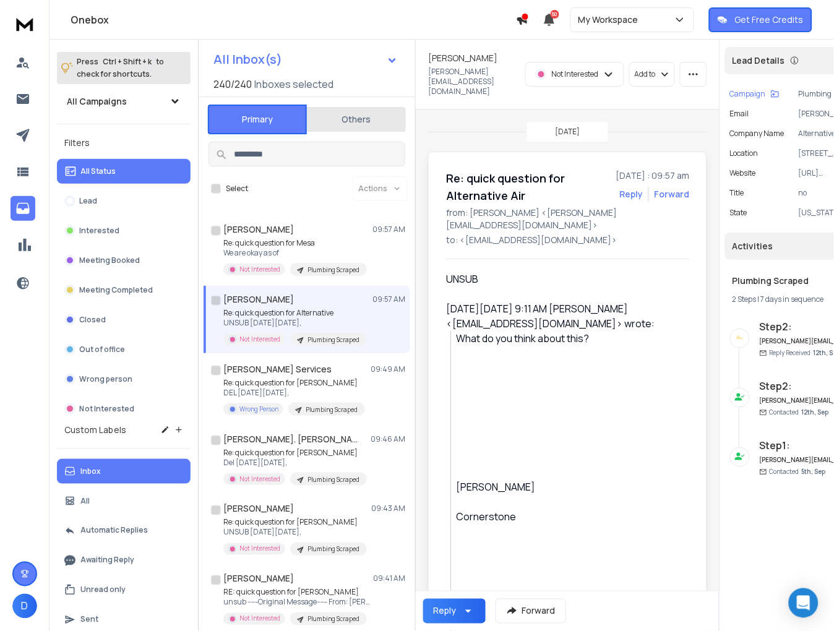
click at [132, 169] on button "All Status" at bounding box center [124, 171] width 134 height 25
